Goal: Task Accomplishment & Management: Use online tool/utility

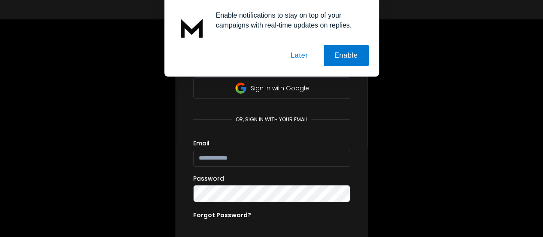
type input "**********"
click at [411, 116] on div "**********" at bounding box center [271, 154] width 543 height 237
click at [296, 52] on button "Later" at bounding box center [299, 55] width 39 height 21
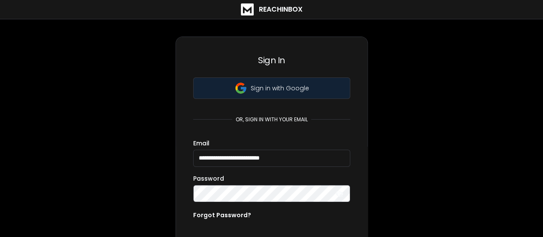
click at [296, 84] on p "Sign in with Google" at bounding box center [280, 88] width 58 height 9
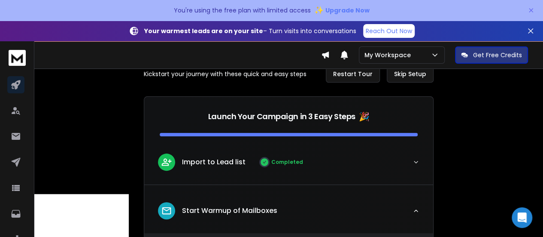
scroll to position [43, 0]
click at [416, 159] on icon "button" at bounding box center [416, 161] width 7 height 7
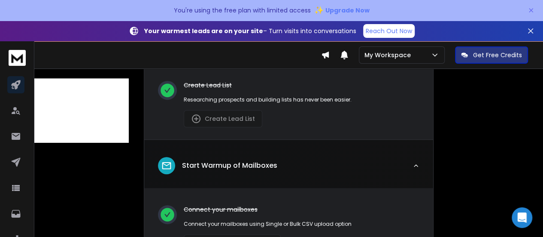
scroll to position [172, 0]
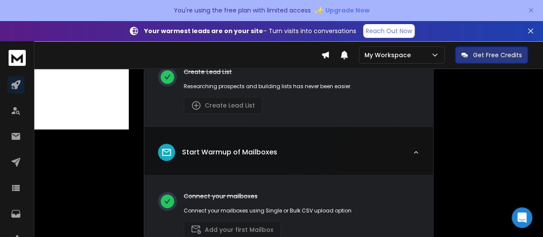
click at [413, 150] on icon "button" at bounding box center [416, 152] width 7 height 7
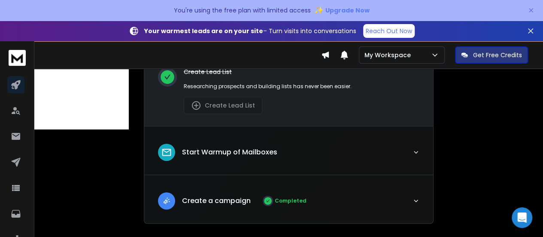
click at [413, 150] on icon "button" at bounding box center [416, 152] width 7 height 7
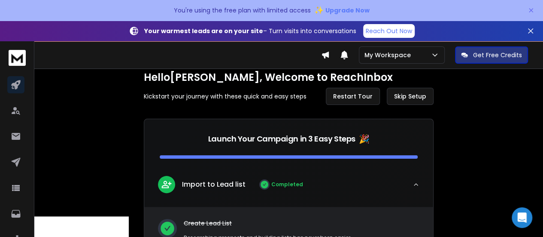
scroll to position [0, 0]
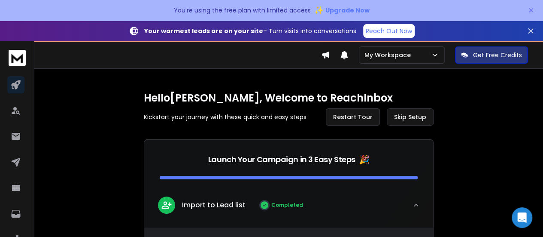
drag, startPoint x: 143, startPoint y: 118, endPoint x: 266, endPoint y: 113, distance: 122.9
click at [228, 116] on p "Kickstart your journey with these quick and easy steps" at bounding box center [225, 116] width 163 height 9
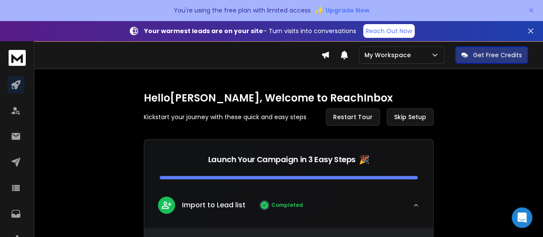
click at [266, 113] on p "Kickstart your journey with these quick and easy steps" at bounding box center [225, 116] width 163 height 9
click at [163, 122] on div "Kickstart your journey with these quick and easy steps Restart Tour Skip Setup" at bounding box center [289, 116] width 290 height 17
click at [409, 114] on span "Skip Setup" at bounding box center [410, 116] width 32 height 9
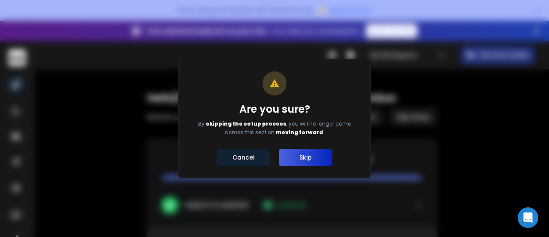
click at [311, 160] on button "Skip" at bounding box center [306, 157] width 54 height 17
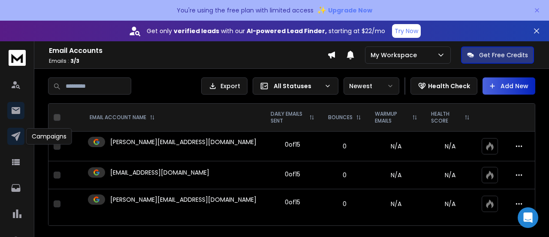
click at [17, 142] on link at bounding box center [15, 135] width 17 height 17
